Goal: Navigation & Orientation: Understand site structure

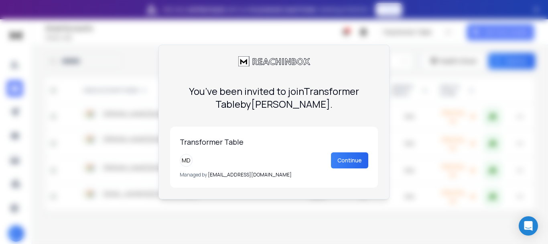
click at [342, 160] on button "Continue" at bounding box center [349, 160] width 37 height 16
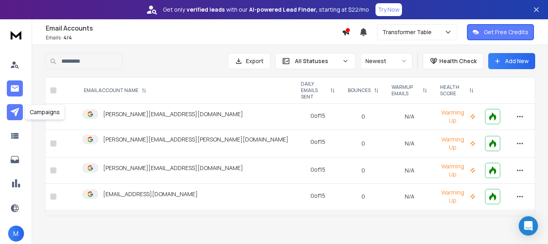
click at [14, 108] on icon at bounding box center [15, 112] width 10 height 10
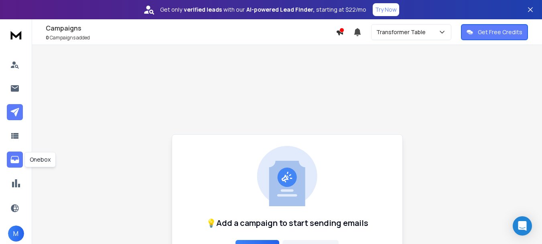
click at [16, 159] on icon at bounding box center [14, 159] width 8 height 7
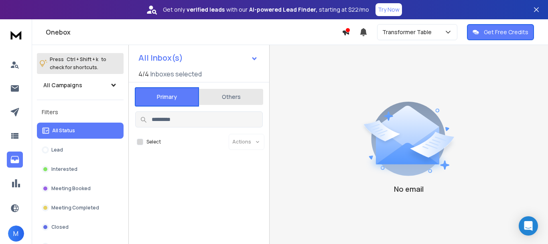
click at [10, 39] on img at bounding box center [16, 34] width 16 height 15
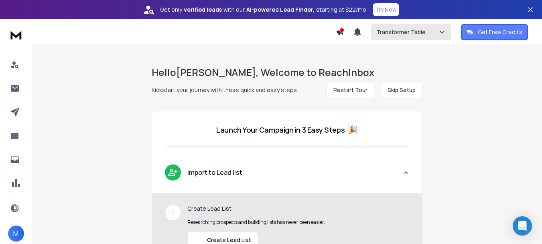
click at [445, 35] on icon "button" at bounding box center [442, 32] width 8 height 8
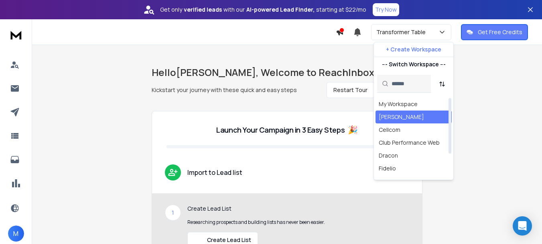
click at [492, 104] on div "Hello [PERSON_NAME] , Welcome to ReachInbox Kickstart your journey with these q…" at bounding box center [287, 208] width 484 height 310
